Goal: Communication & Community: Answer question/provide support

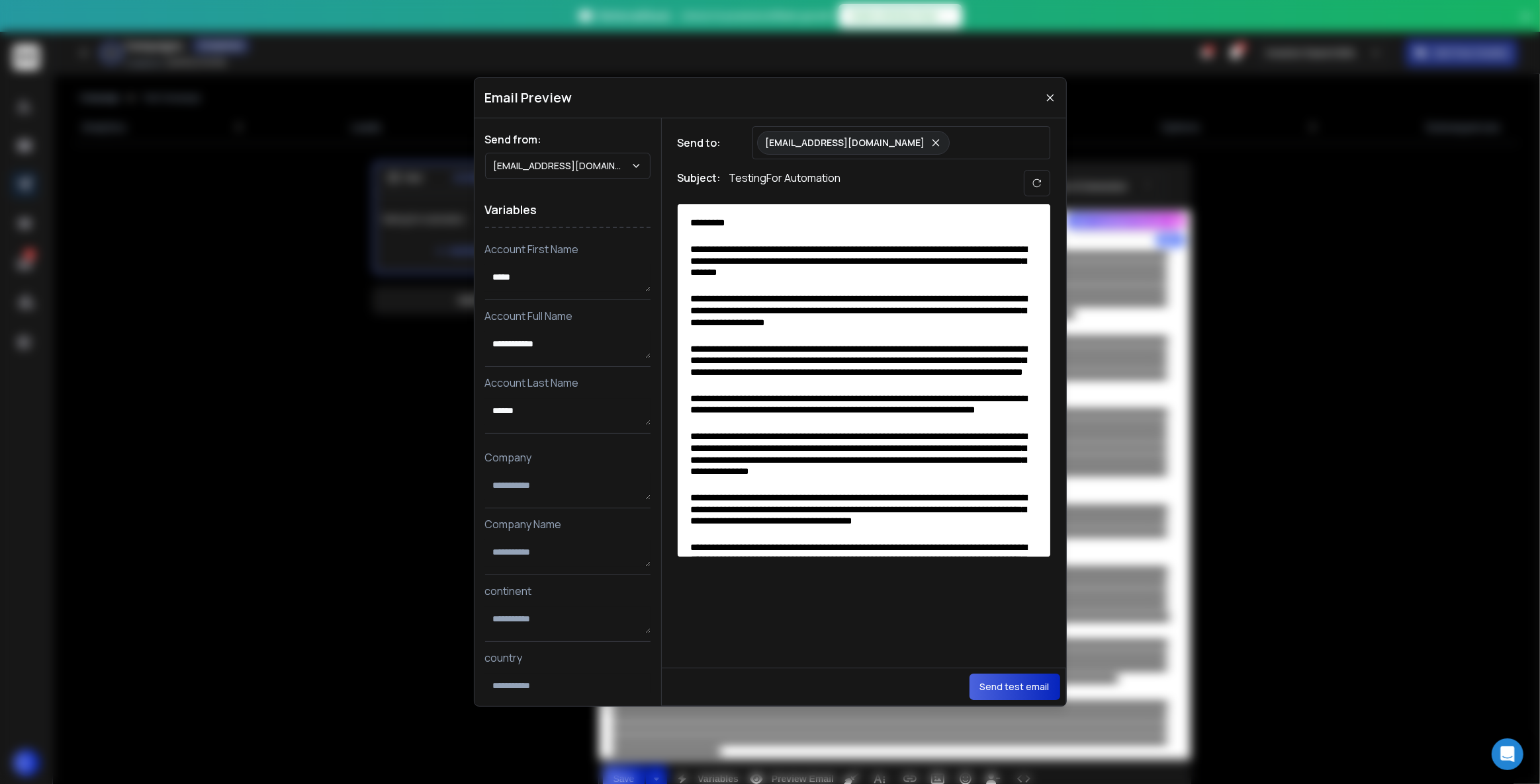
click at [1290, 279] on div "**********" at bounding box center [770, 392] width 1540 height 656
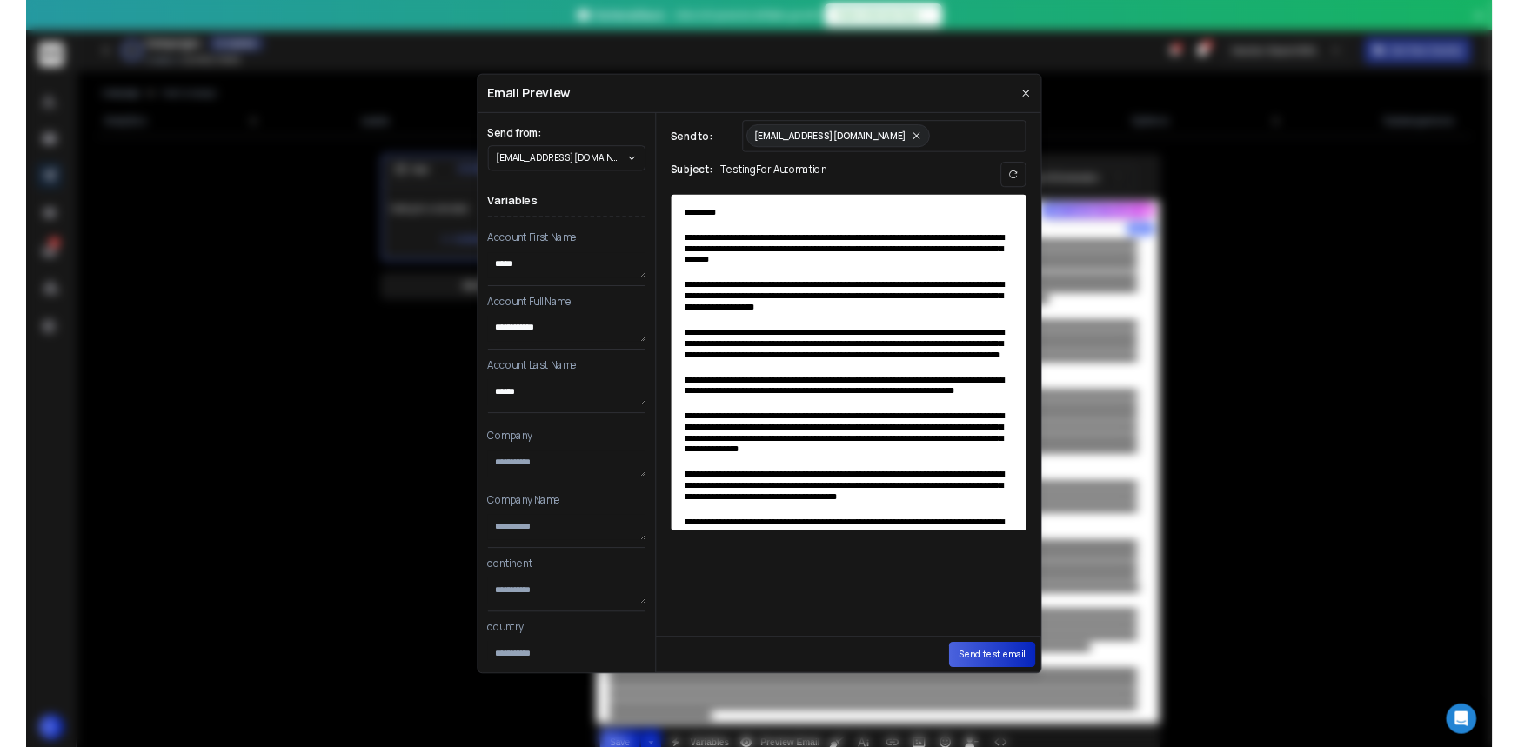
scroll to position [474, 0]
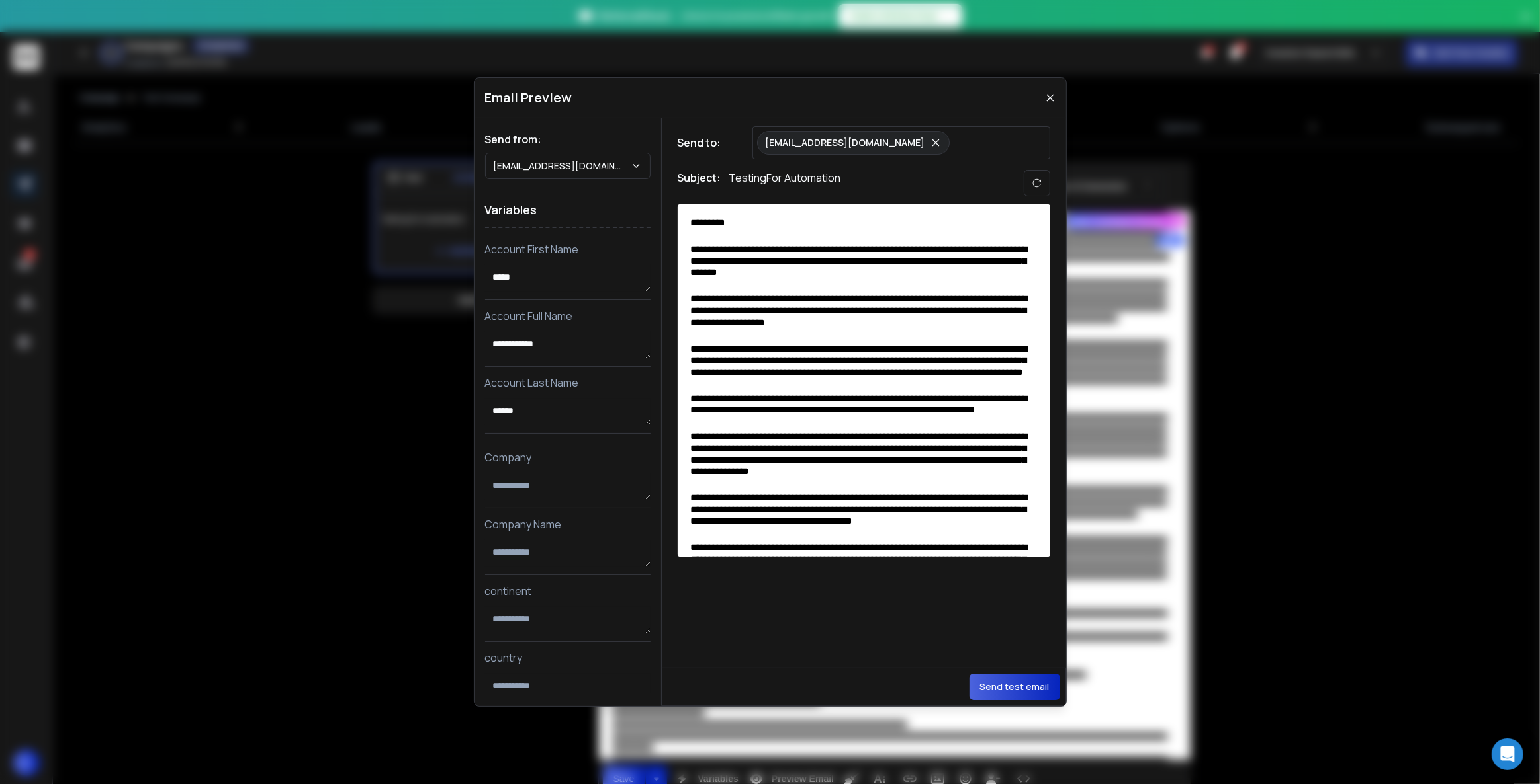
click at [1045, 92] on div "Email Preview" at bounding box center [770, 98] width 591 height 40
click at [1048, 92] on div "Email Preview" at bounding box center [770, 98] width 591 height 40
click at [1050, 94] on icon at bounding box center [1050, 98] width 11 height 11
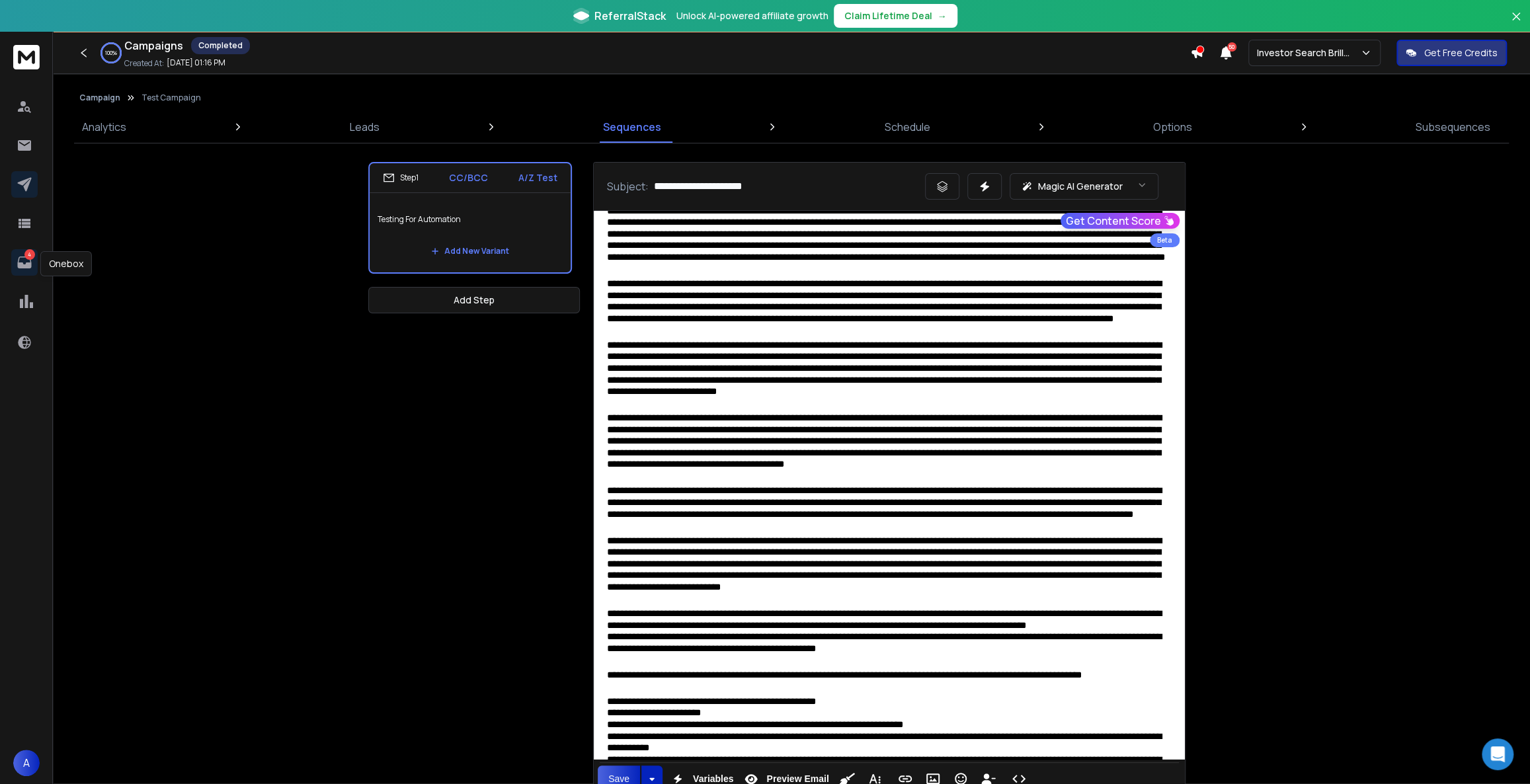
click at [21, 261] on icon at bounding box center [24, 262] width 16 height 16
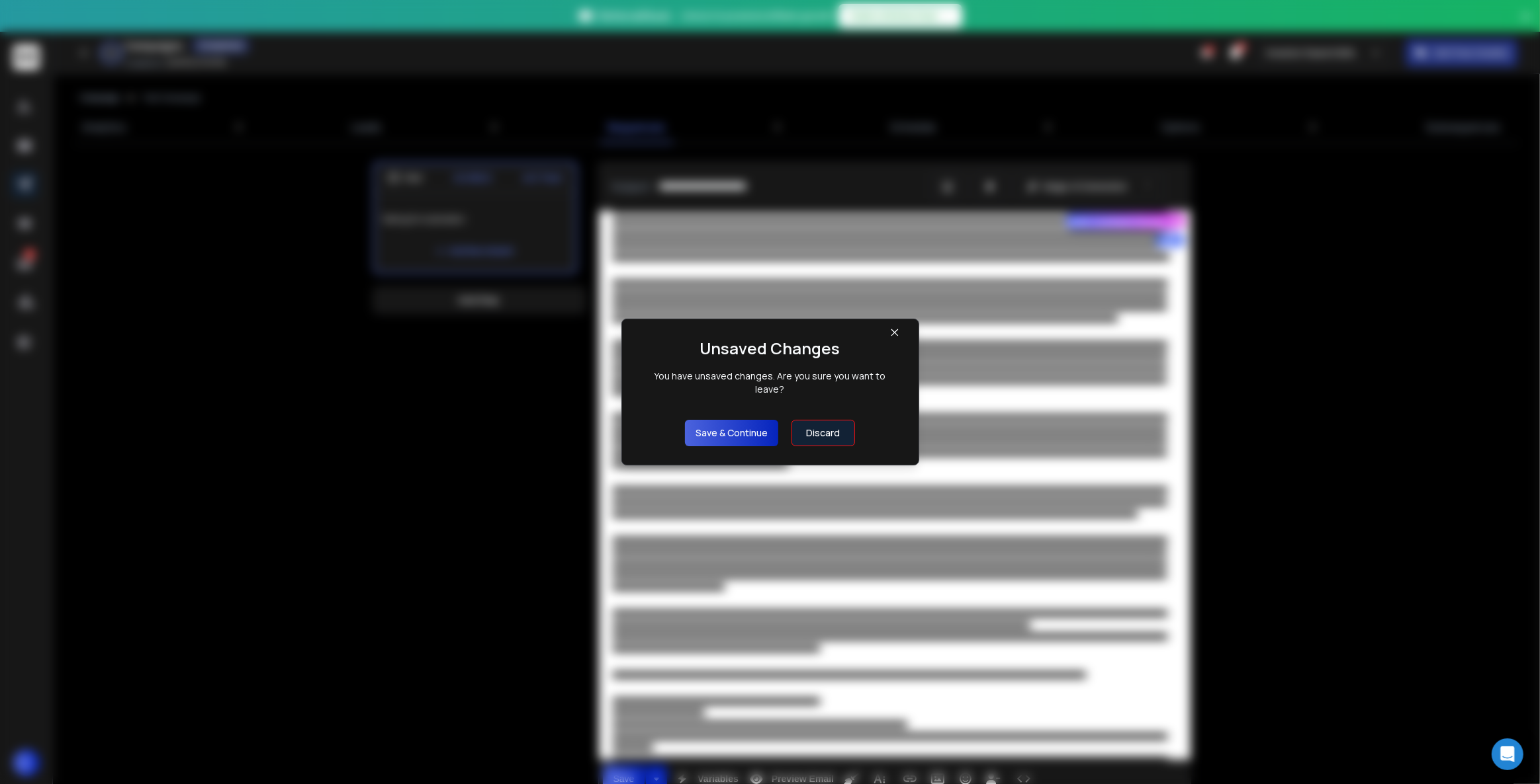
click at [800, 430] on button "Discard" at bounding box center [822, 433] width 63 height 27
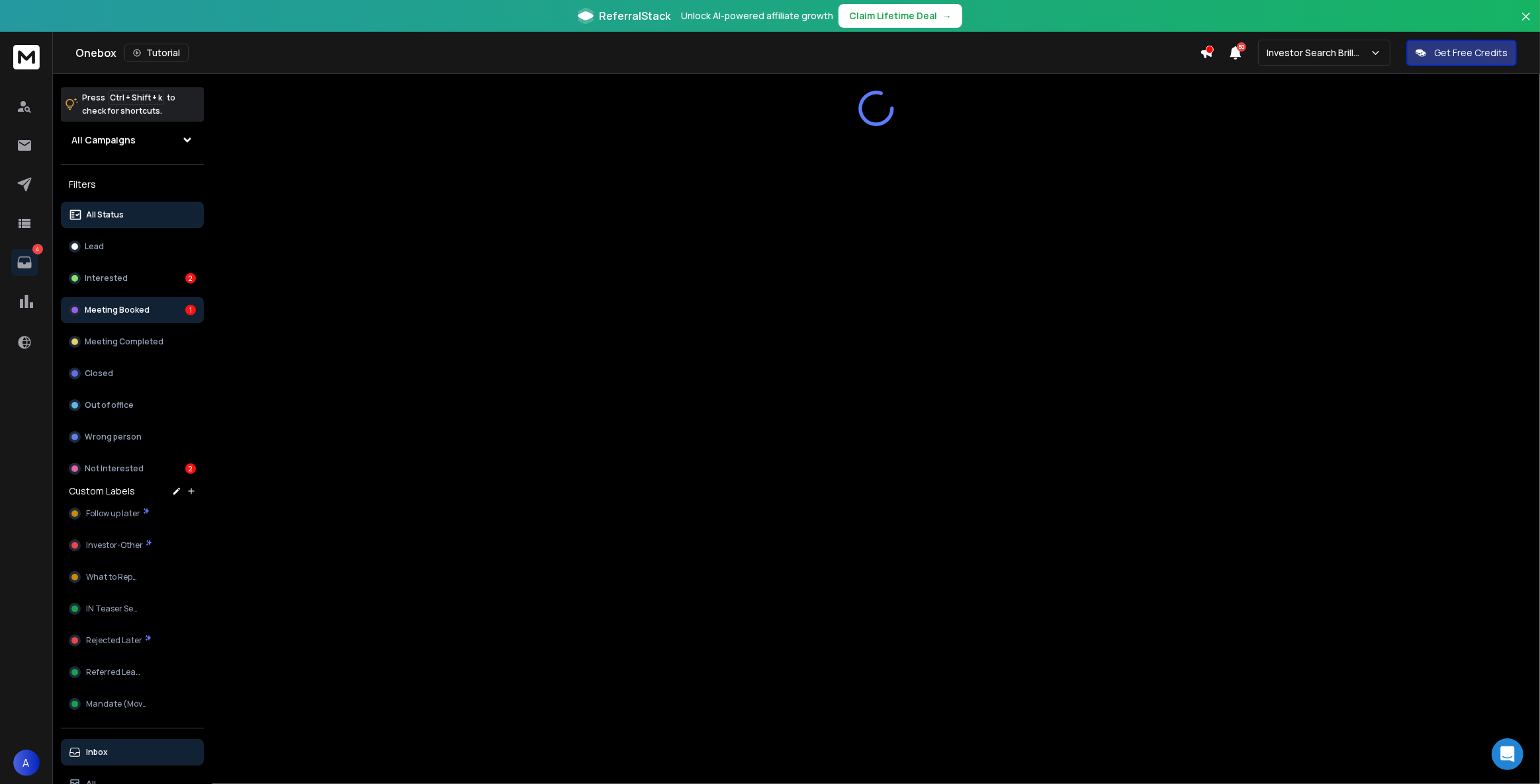
click at [153, 300] on button "Meeting Booked 1" at bounding box center [132, 309] width 143 height 27
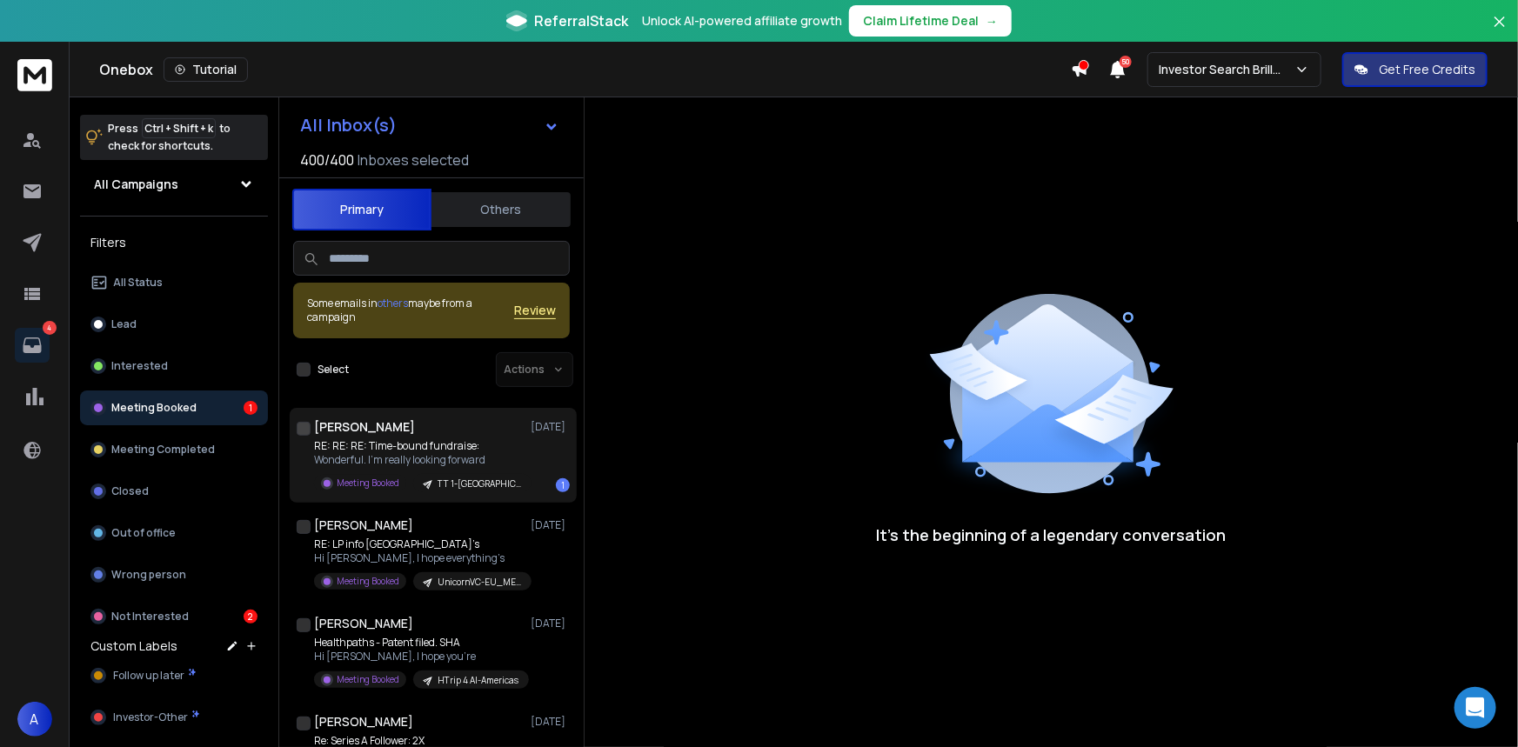
click at [481, 424] on div "[PERSON_NAME] [DATE]" at bounding box center [442, 426] width 256 height 17
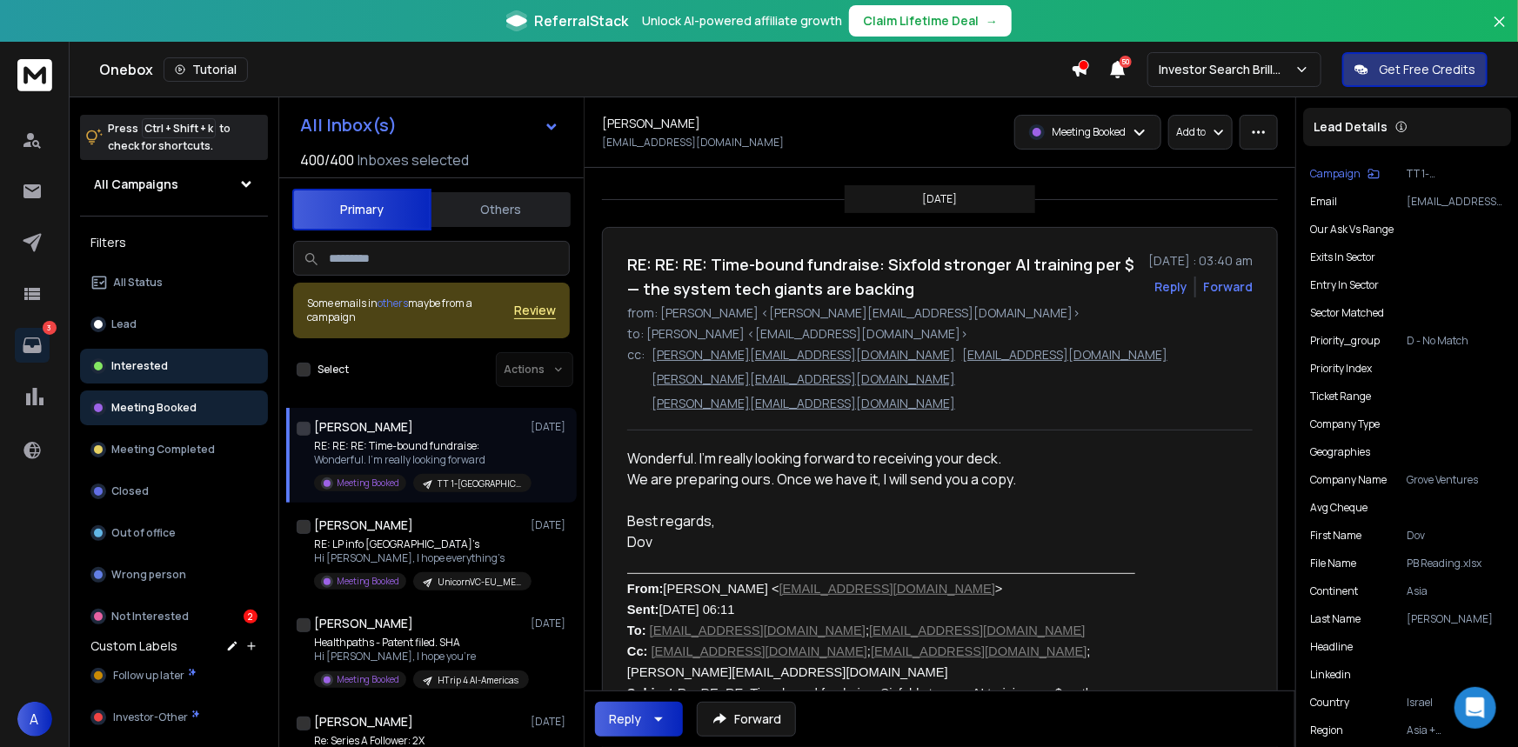
click at [178, 358] on button "Interested" at bounding box center [174, 366] width 188 height 35
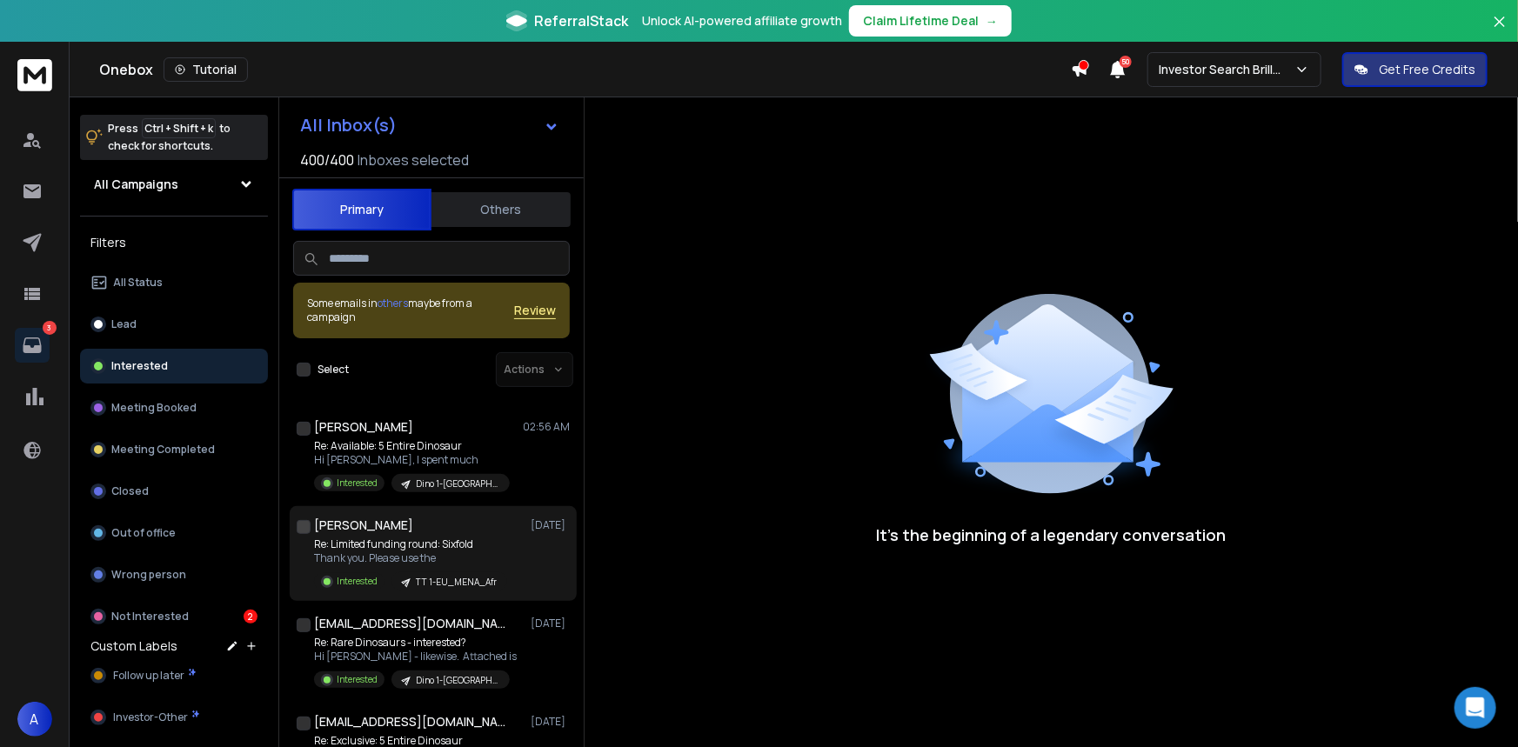
click at [469, 559] on p "Thank you. Please use the" at bounding box center [410, 558] width 193 height 14
